Goal: Task Accomplishment & Management: Manage account settings

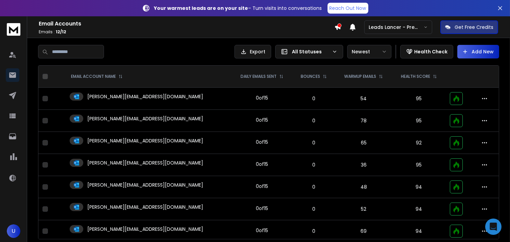
scroll to position [119, 0]
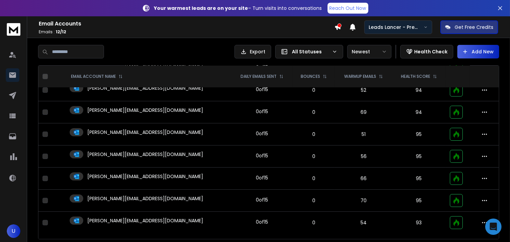
click at [402, 23] on button "Leads Lancer - Prewarmed Domains" at bounding box center [398, 27] width 68 height 14
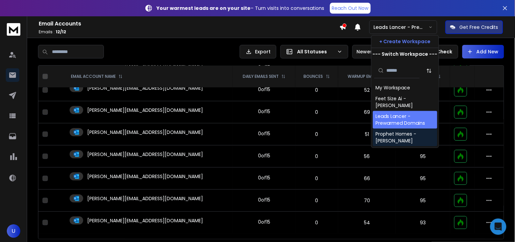
click at [398, 139] on div "Prophet Homes - [PERSON_NAME]" at bounding box center [405, 137] width 65 height 18
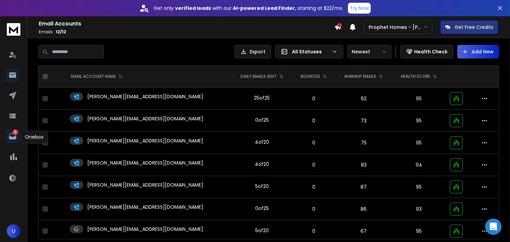
click at [13, 134] on p "3" at bounding box center [15, 131] width 5 height 5
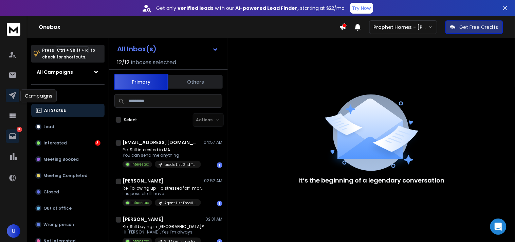
click at [11, 91] on link at bounding box center [13, 96] width 14 height 14
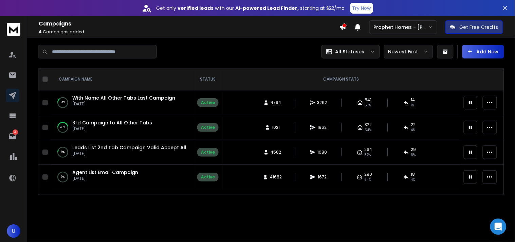
click at [205, 147] on td "Active" at bounding box center [208, 152] width 30 height 25
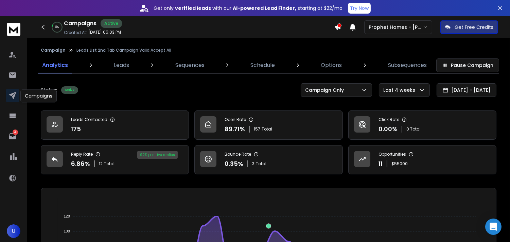
click at [11, 95] on icon at bounding box center [12, 95] width 7 height 7
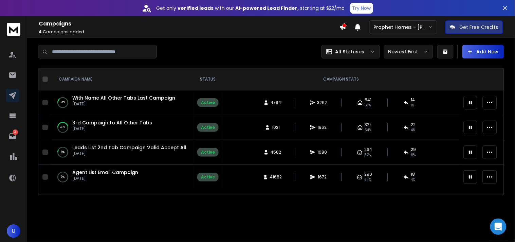
click at [249, 99] on div "4794 3262 541 57 % 14 1 %" at bounding box center [341, 102] width 229 height 11
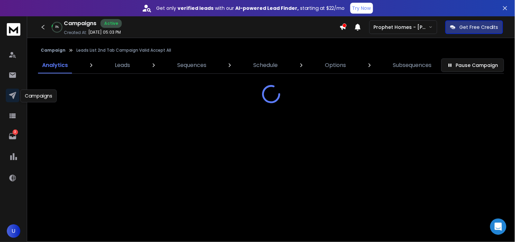
click at [11, 91] on link at bounding box center [13, 96] width 14 height 14
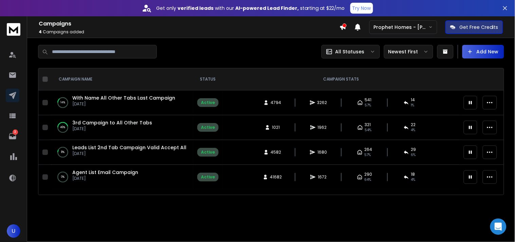
click at [303, 151] on div "4582 1680 264 57 % 29 6 %" at bounding box center [341, 152] width 170 height 11
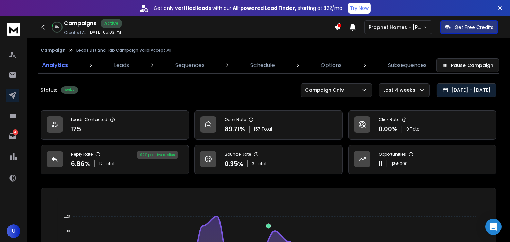
click at [460, 96] on button "22 Jul 2025 - 19 Aug 2025" at bounding box center [467, 90] width 60 height 14
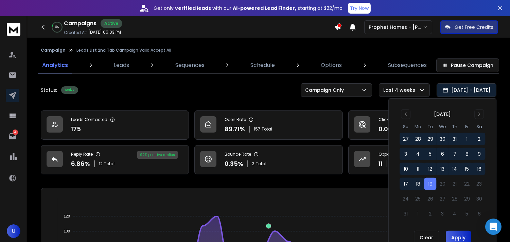
click at [453, 92] on button "22 Jul 2025 - 19 Aug 2025" at bounding box center [467, 90] width 60 height 14
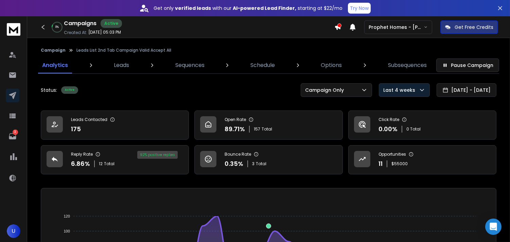
click at [390, 94] on button "Last 4 weeks" at bounding box center [404, 90] width 51 height 14
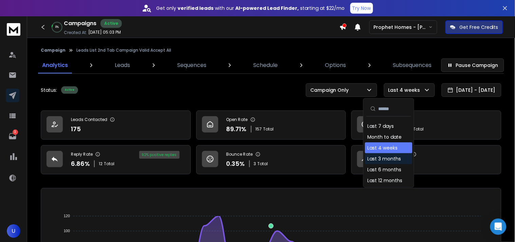
click at [376, 159] on div "Last 3 months" at bounding box center [385, 158] width 34 height 7
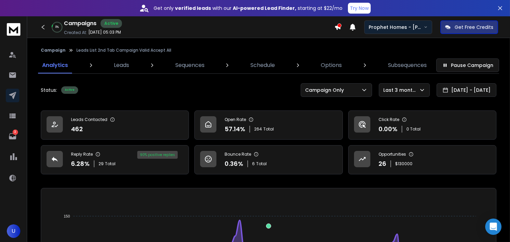
click at [406, 29] on p "Prophet Homes - [PERSON_NAME]" at bounding box center [396, 27] width 55 height 7
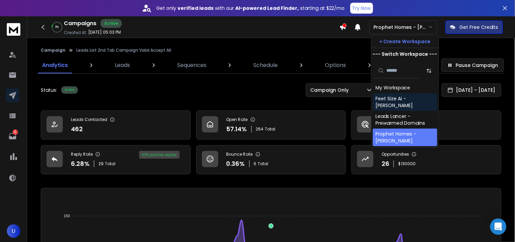
click at [388, 93] on div "Feet Size Ai - [PERSON_NAME]" at bounding box center [405, 102] width 65 height 18
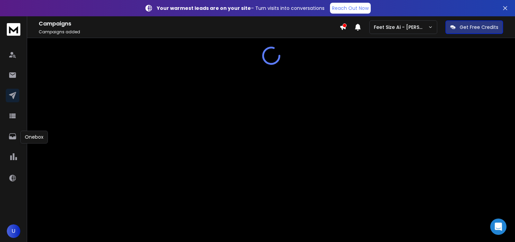
click at [11, 135] on icon at bounding box center [12, 136] width 8 height 8
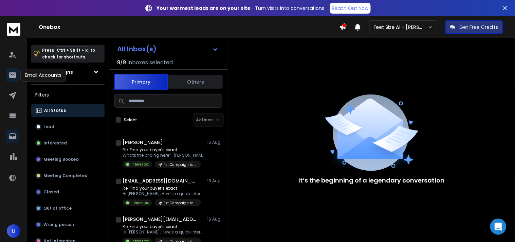
click at [12, 72] on icon at bounding box center [12, 75] width 8 height 8
